Goal: Navigation & Orientation: Find specific page/section

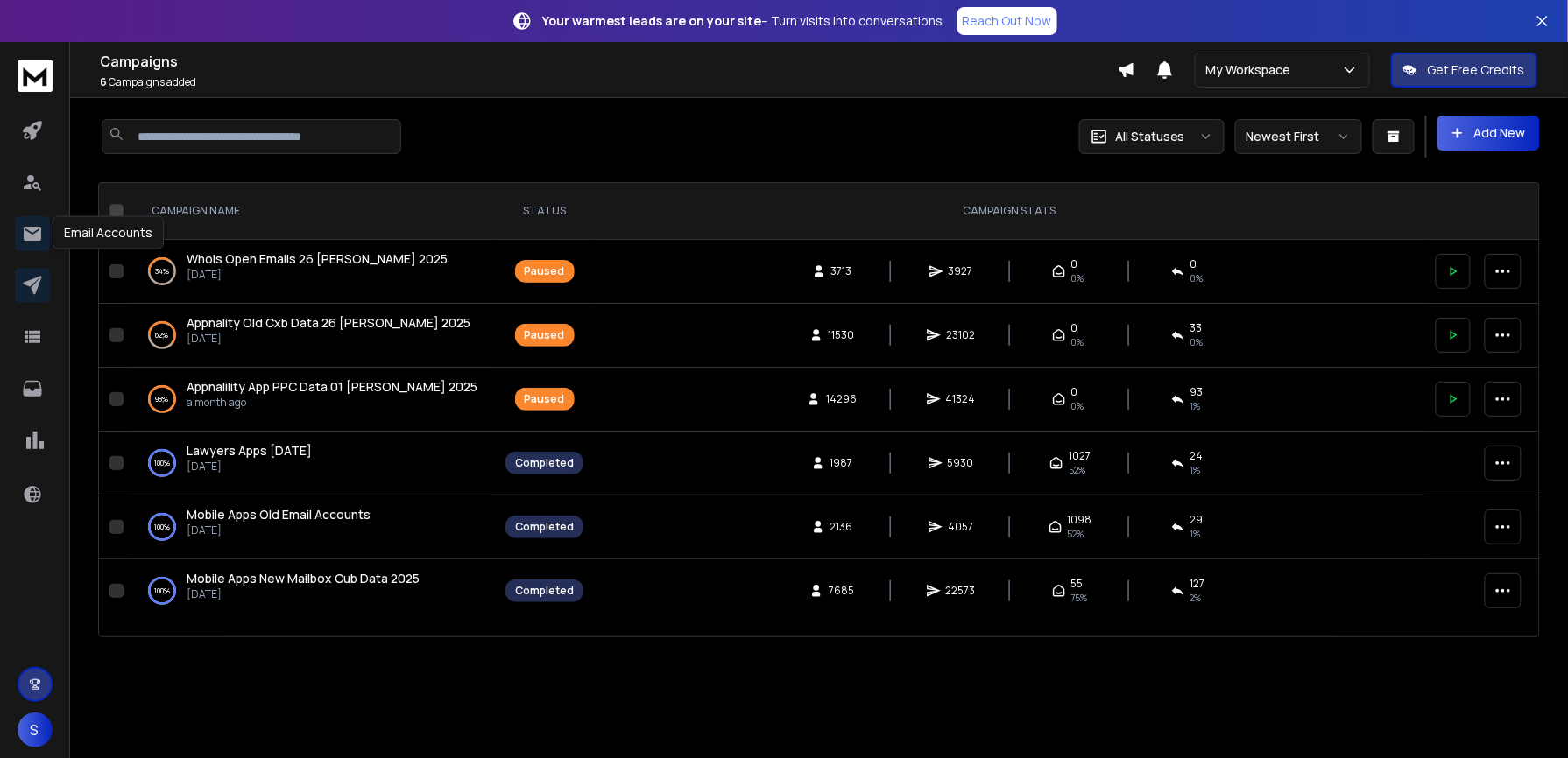
drag, startPoint x: 7, startPoint y: 241, endPoint x: 30, endPoint y: 236, distance: 23.5
click at [8, 241] on div "S" at bounding box center [35, 403] width 70 height 723
click at [30, 236] on icon at bounding box center [32, 233] width 17 height 14
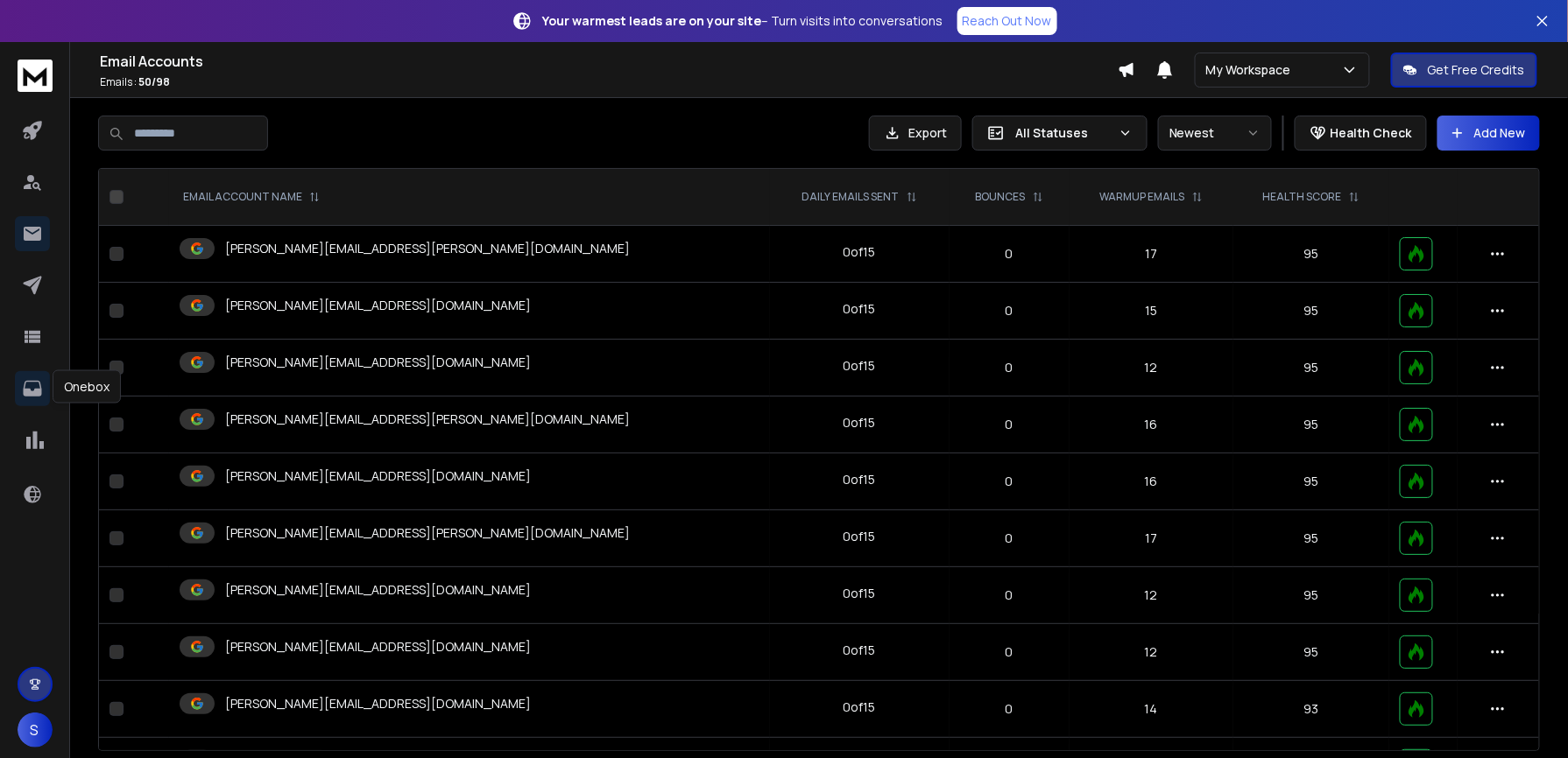
click at [25, 371] on link at bounding box center [32, 389] width 35 height 35
